Goal: Navigation & Orientation: Find specific page/section

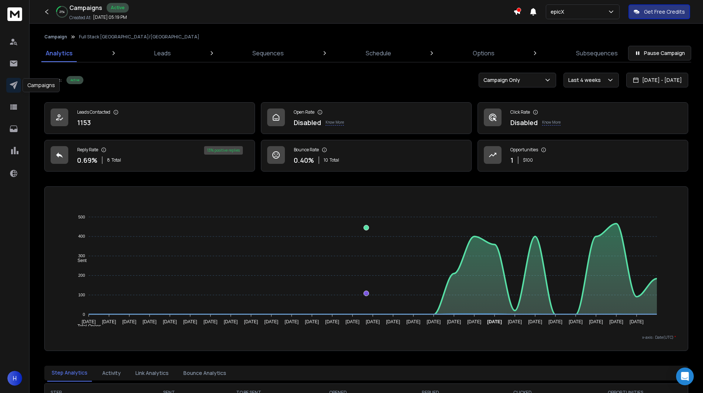
click at [11, 87] on icon at bounding box center [13, 85] width 9 height 9
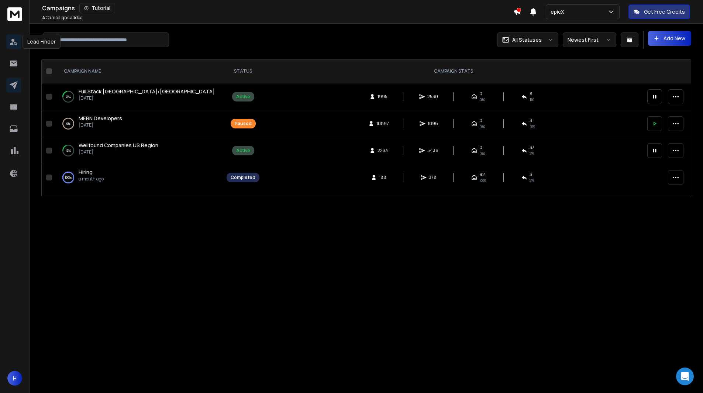
click at [14, 48] on link at bounding box center [13, 41] width 15 height 15
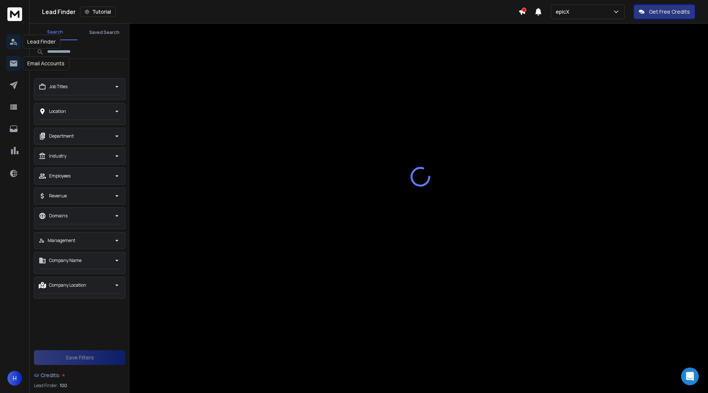
click at [14, 58] on link at bounding box center [13, 63] width 15 height 15
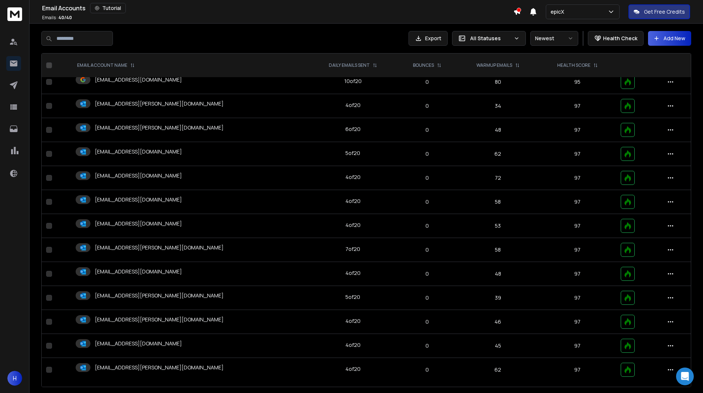
scroll to position [656, 0]
click at [10, 148] on icon at bounding box center [14, 150] width 11 height 11
